Goal: Check status

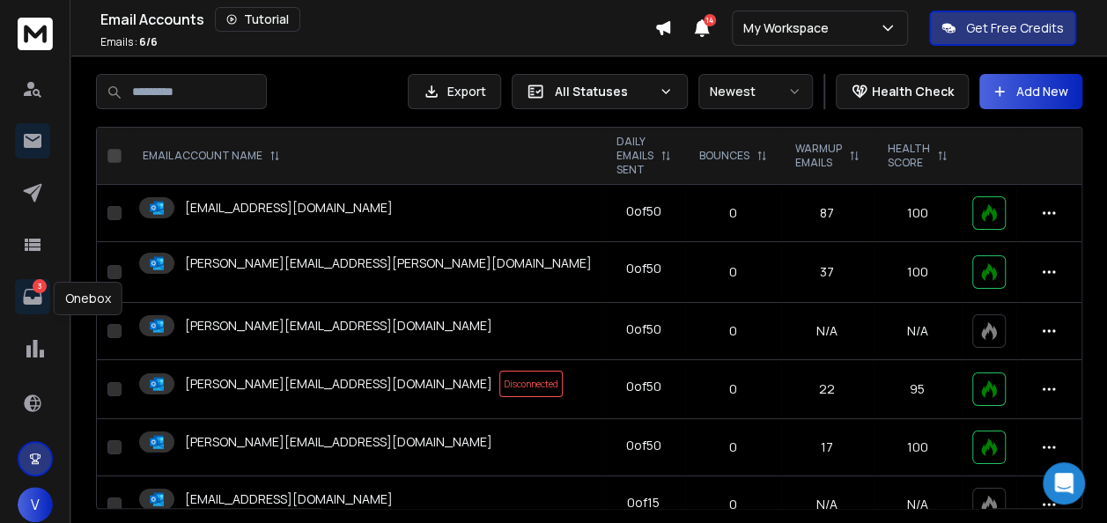
click at [28, 299] on icon at bounding box center [32, 297] width 19 height 16
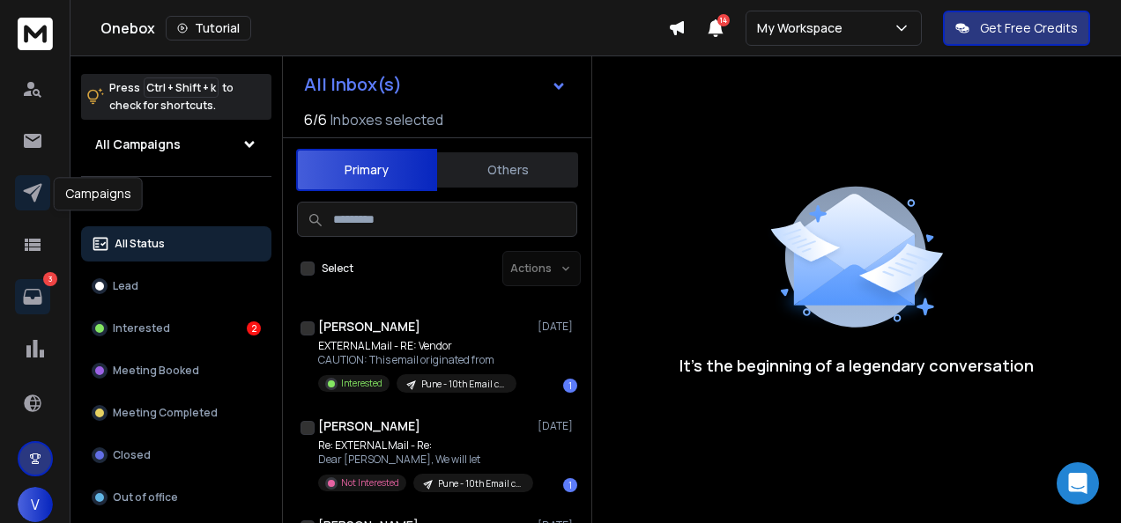
click at [23, 181] on link at bounding box center [32, 192] width 35 height 35
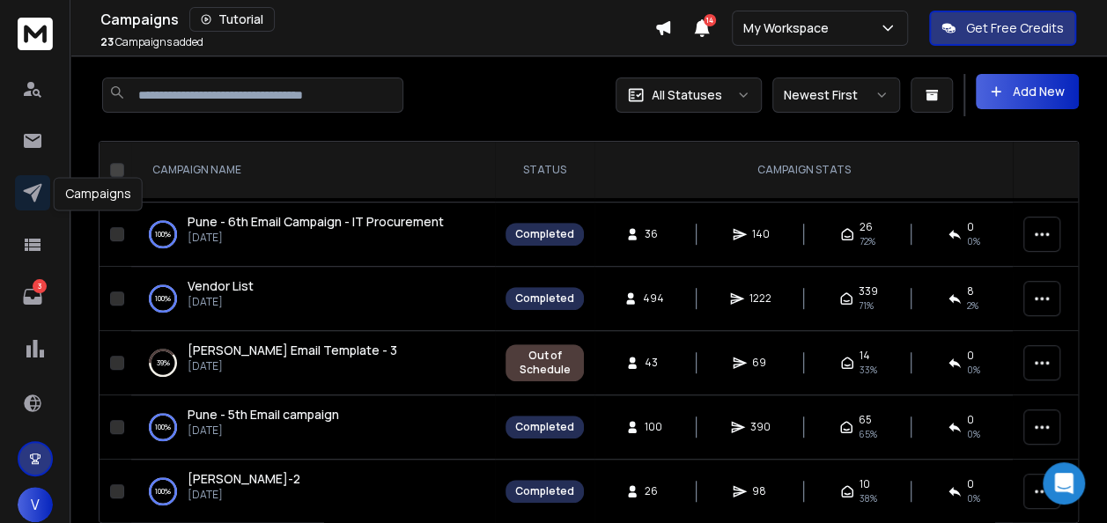
scroll to position [511, 0]
click at [752, 359] on span "69" at bounding box center [761, 363] width 18 height 14
